Goal: Navigation & Orientation: Find specific page/section

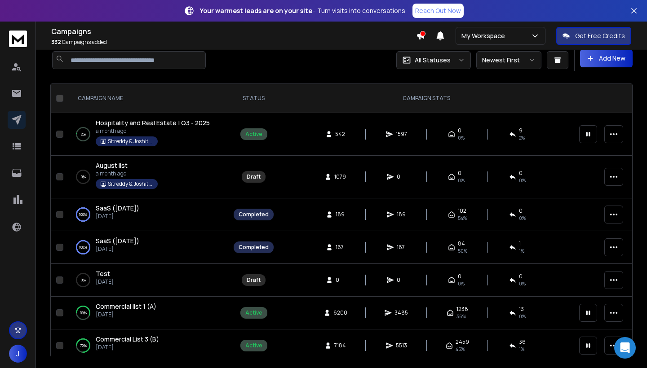
scroll to position [10, 0]
click at [255, 70] on div at bounding box center [195, 60] width 291 height 22
click at [251, 72] on div "Campaigns 332 Campaigns Added All Statuses Newest First Add New CAMPAIGN NAME S…" at bounding box center [341, 233] width 582 height 368
click at [12, 118] on icon at bounding box center [16, 120] width 11 height 11
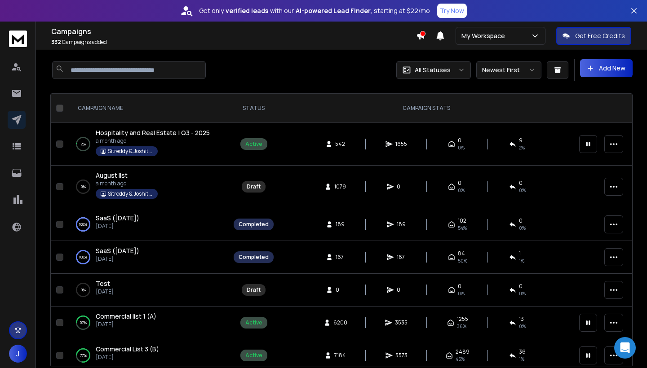
click at [249, 80] on div at bounding box center [195, 70] width 291 height 22
click at [252, 81] on div "Campaigns 332 Campaigns Added All Statuses Newest First Add New CAMPAIGN NAME S…" at bounding box center [341, 243] width 582 height 368
click at [251, 82] on div "Campaigns 332 Campaigns Added All Statuses Newest First Add New CAMPAIGN NAME S…" at bounding box center [341, 243] width 582 height 368
click at [192, 132] on span "Hospitality and Real Estate | Q3 - 2025" at bounding box center [153, 132] width 114 height 9
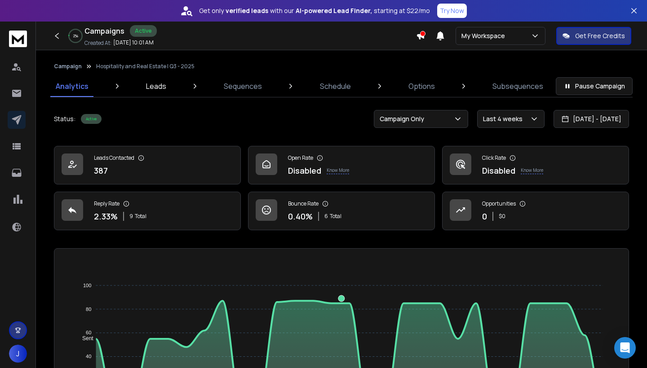
click at [155, 85] on p "Leads" at bounding box center [156, 86] width 20 height 11
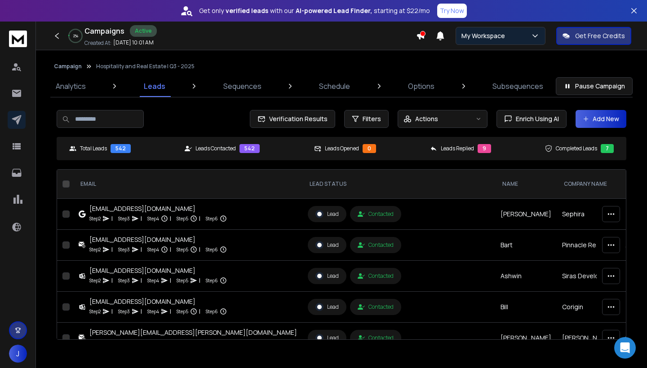
click at [195, 117] on div "Verification Results Filters Actions Enrich Using AI Add New" at bounding box center [341, 119] width 569 height 18
click at [188, 115] on div "Verification Results Filters Actions Enrich Using AI Add New" at bounding box center [341, 119] width 569 height 18
click at [199, 114] on div "Verification Results Filters Actions Enrich Using AI Add New" at bounding box center [341, 119] width 569 height 18
click at [8, 120] on link at bounding box center [17, 120] width 18 height 18
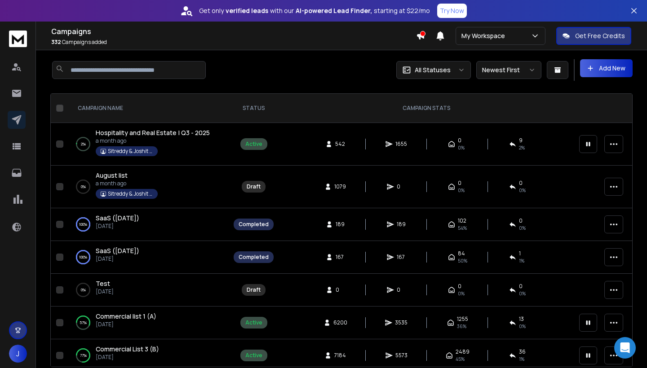
click at [254, 79] on div at bounding box center [195, 70] width 291 height 22
